Goal: Find specific page/section: Find specific page/section

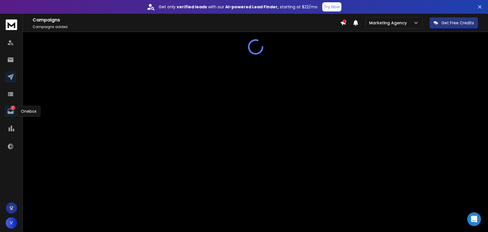
click at [13, 108] on p "1" at bounding box center [13, 107] width 5 height 5
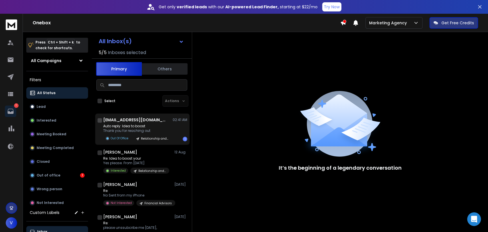
click at [142, 128] on p "Thank you for reaching out" at bounding box center [137, 130] width 69 height 5
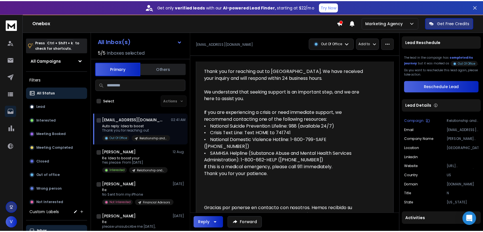
scroll to position [0, 0]
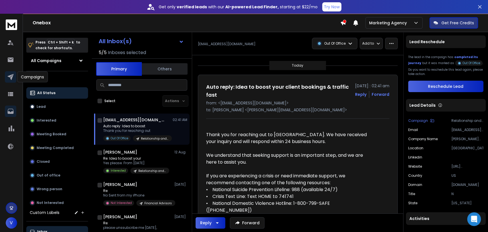
click at [9, 77] on icon at bounding box center [10, 76] width 7 height 7
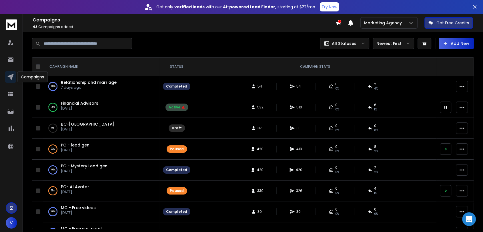
click at [166, 47] on div at bounding box center [142, 43] width 221 height 11
click at [169, 41] on div at bounding box center [142, 43] width 221 height 11
click at [227, 42] on div at bounding box center [142, 43] width 221 height 11
click at [177, 41] on div at bounding box center [142, 43] width 221 height 11
